Goal: Task Accomplishment & Management: Manage account settings

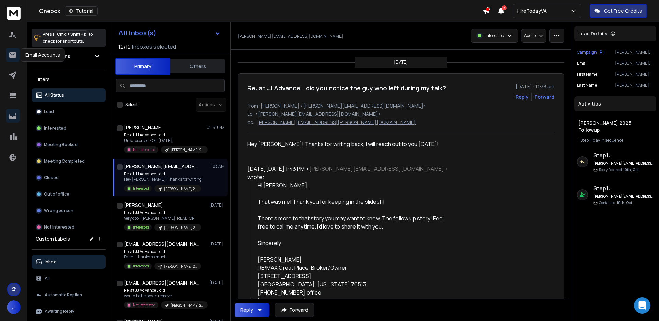
click at [13, 56] on icon at bounding box center [12, 54] width 7 height 5
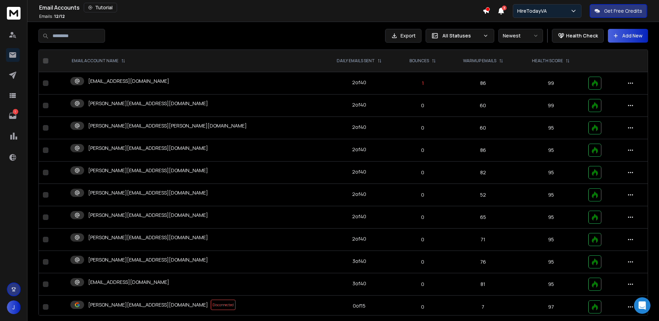
click at [564, 8] on div "HireTodayVA" at bounding box center [547, 11] width 60 height 7
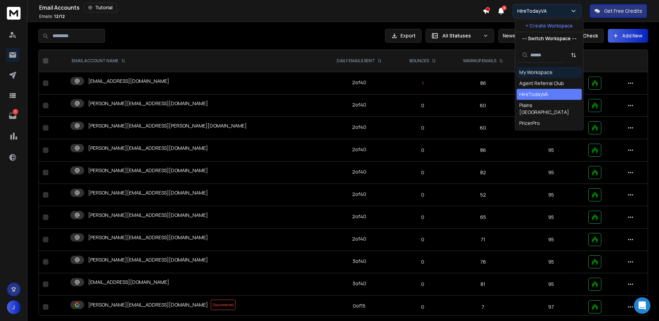
click at [564, 8] on div "HireTodayVA" at bounding box center [547, 11] width 60 height 7
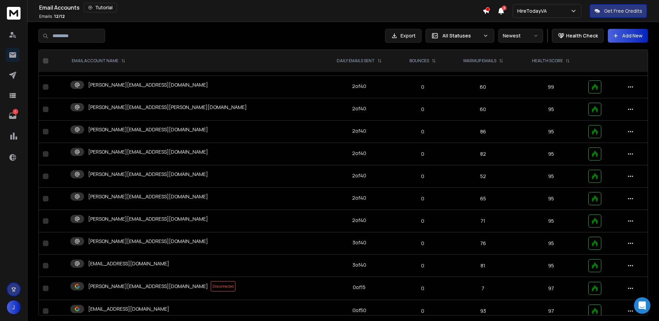
scroll to position [18, 0]
click at [549, 11] on p "HireTodayVA" at bounding box center [533, 11] width 32 height 7
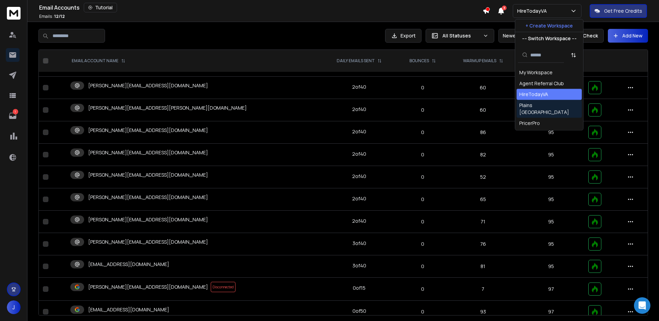
click at [541, 108] on div "Plains Paris" at bounding box center [548, 109] width 65 height 18
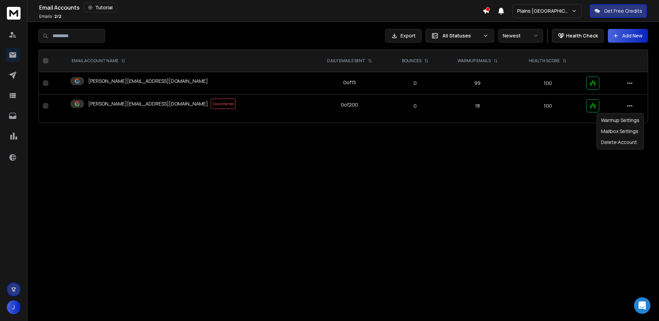
click at [627, 105] on icon at bounding box center [630, 106] width 6 height 6
click at [211, 104] on span "Disconnected" at bounding box center [223, 103] width 25 height 10
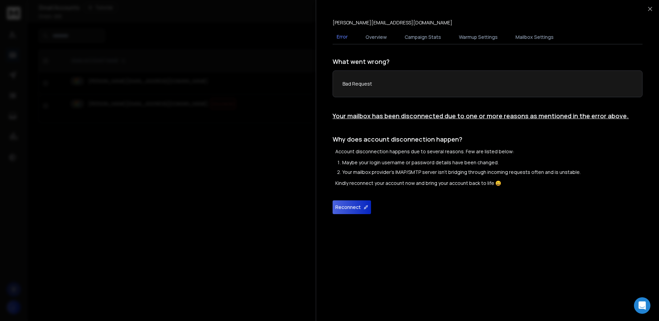
click at [345, 205] on button "Reconnect" at bounding box center [352, 207] width 38 height 14
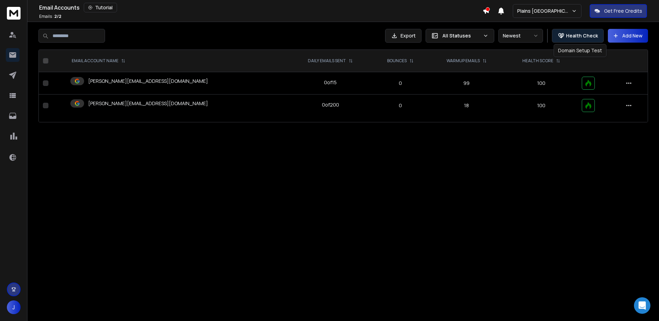
click at [570, 35] on p "Health Check" at bounding box center [582, 35] width 32 height 7
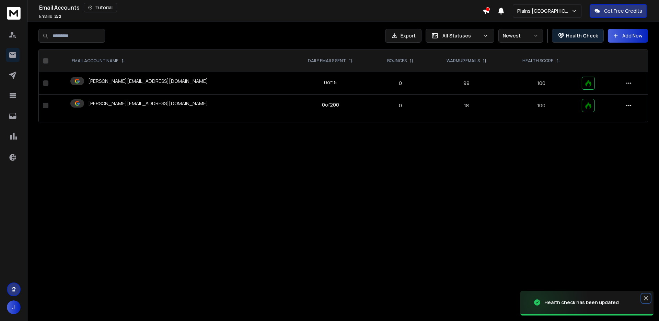
click at [647, 298] on icon "Notifications (F8)" at bounding box center [645, 297] width 7 height 7
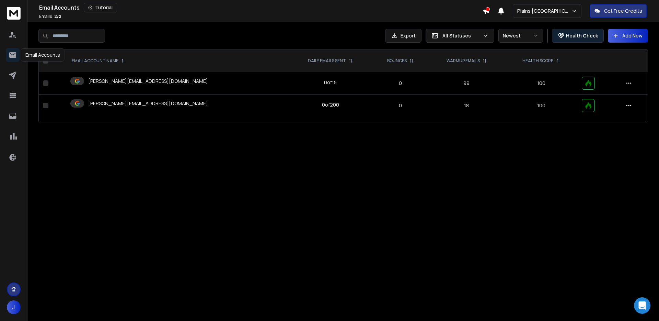
click at [10, 58] on icon at bounding box center [13, 55] width 8 height 8
click at [549, 11] on div "Plains Paris" at bounding box center [547, 11] width 60 height 7
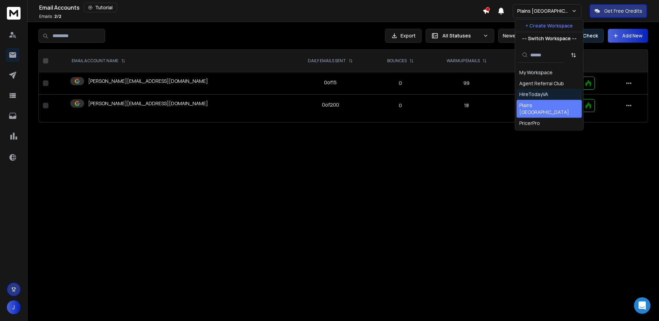
click at [543, 94] on div "HireTodayVA" at bounding box center [533, 94] width 29 height 7
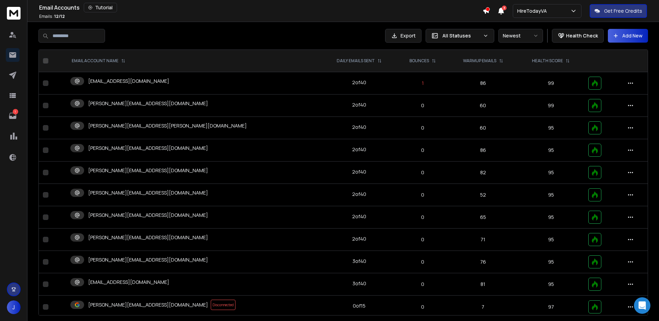
click at [402, 84] on p "1" at bounding box center [423, 83] width 43 height 7
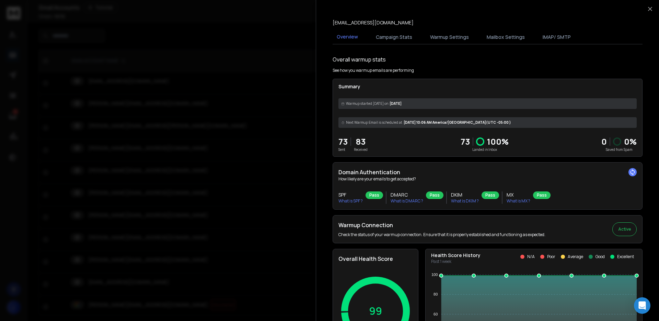
click at [388, 38] on button "Campaign Stats" at bounding box center [394, 37] width 45 height 15
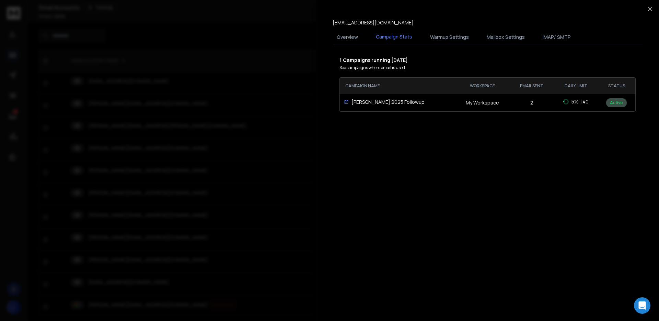
click at [445, 37] on button "Warmup Settings" at bounding box center [449, 37] width 47 height 15
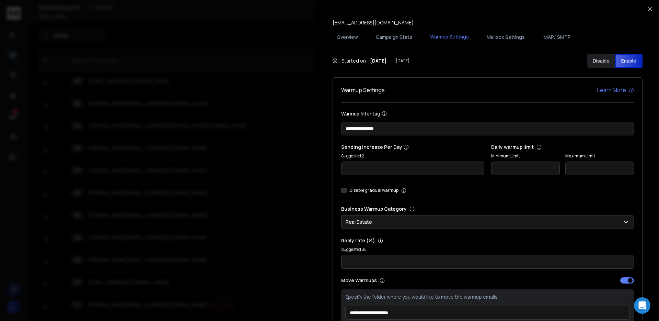
click at [504, 35] on button "Mailbox Settings" at bounding box center [506, 37] width 46 height 15
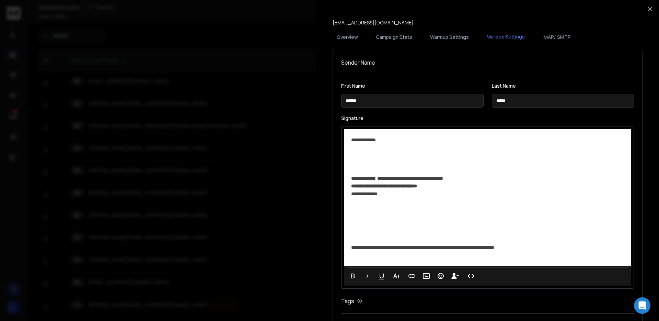
click at [557, 36] on button "IMAP/ SMTP" at bounding box center [556, 37] width 36 height 15
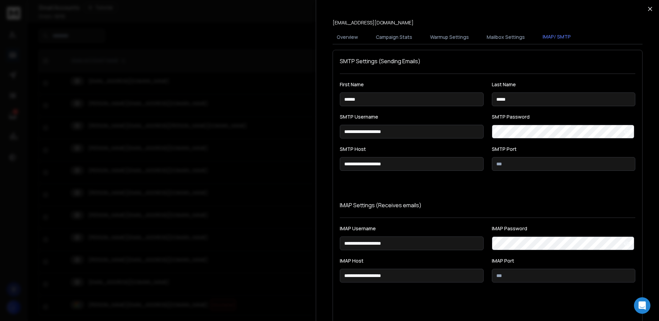
click at [647, 9] on icon "button" at bounding box center [650, 8] width 7 height 7
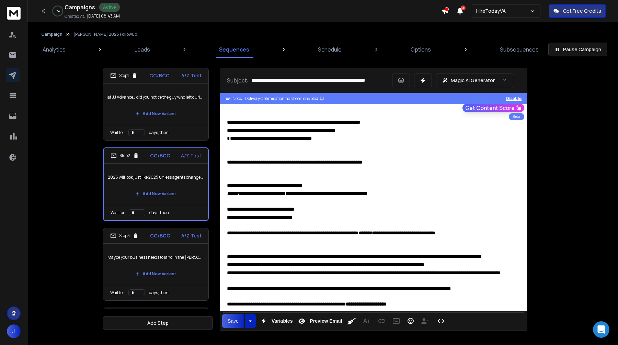
scroll to position [15, 0]
